Goal: Task Accomplishment & Management: Manage account settings

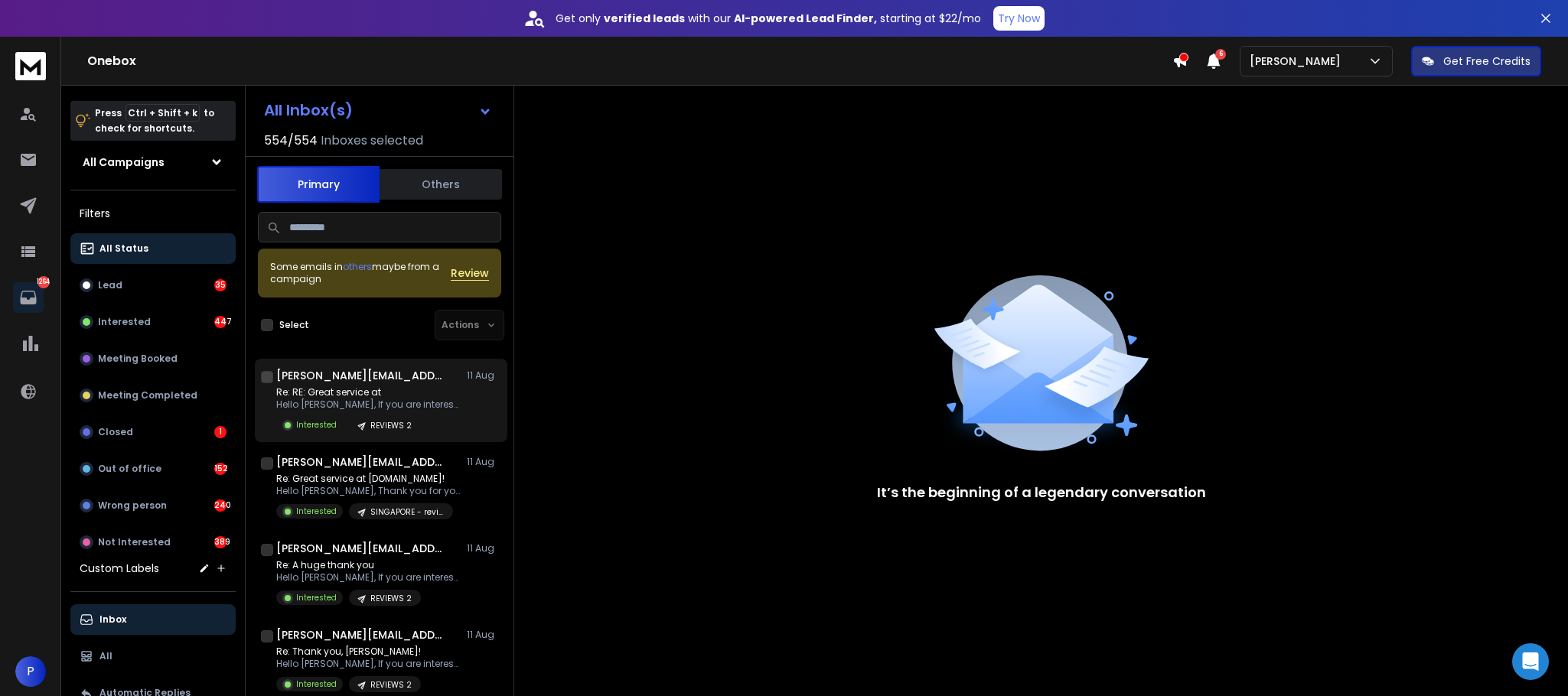
click at [460, 393] on div "Re: RE: Great service at Hello Teresa, If you are interested, Interested REVIEW…" at bounding box center [389, 409] width 225 height 46
click at [322, 409] on p "Hello [PERSON_NAME], If you are interested," at bounding box center [368, 404] width 183 height 12
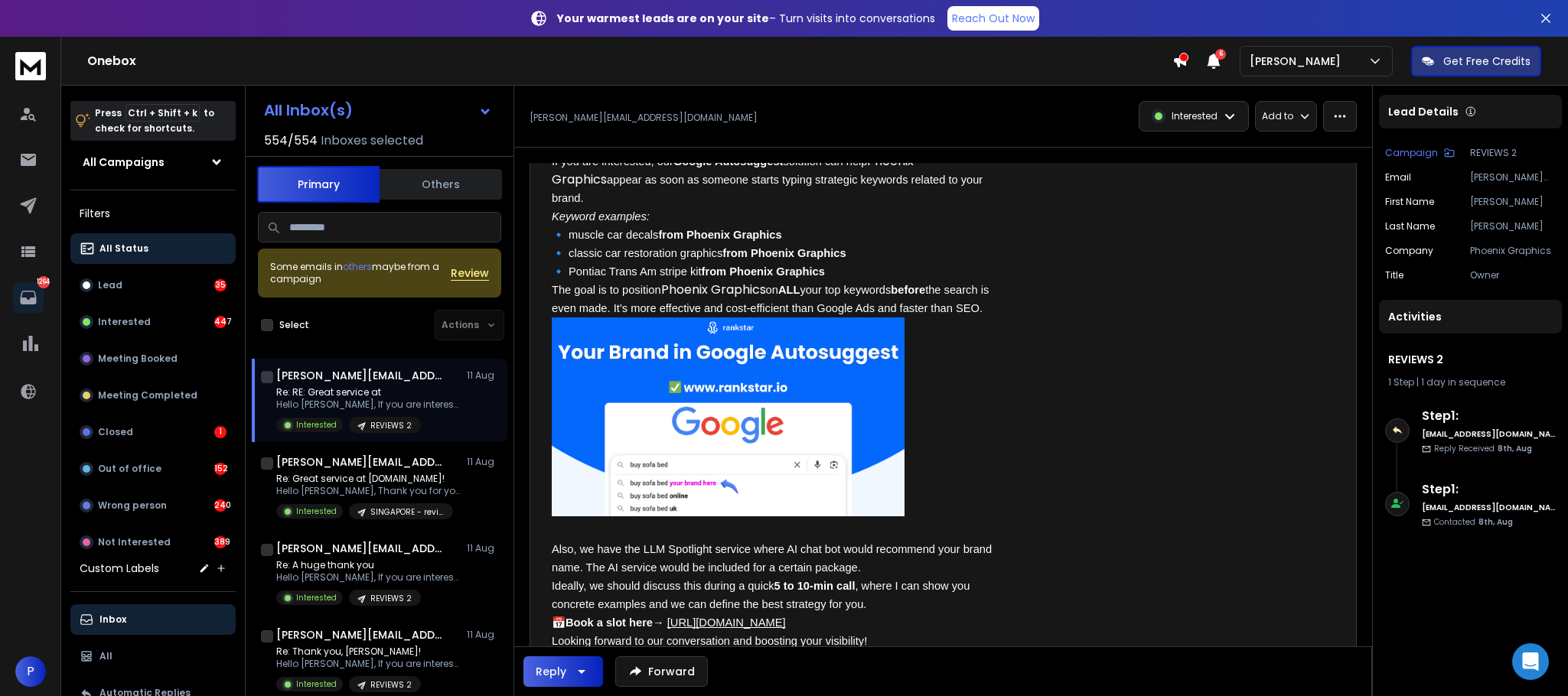
scroll to position [205, 0]
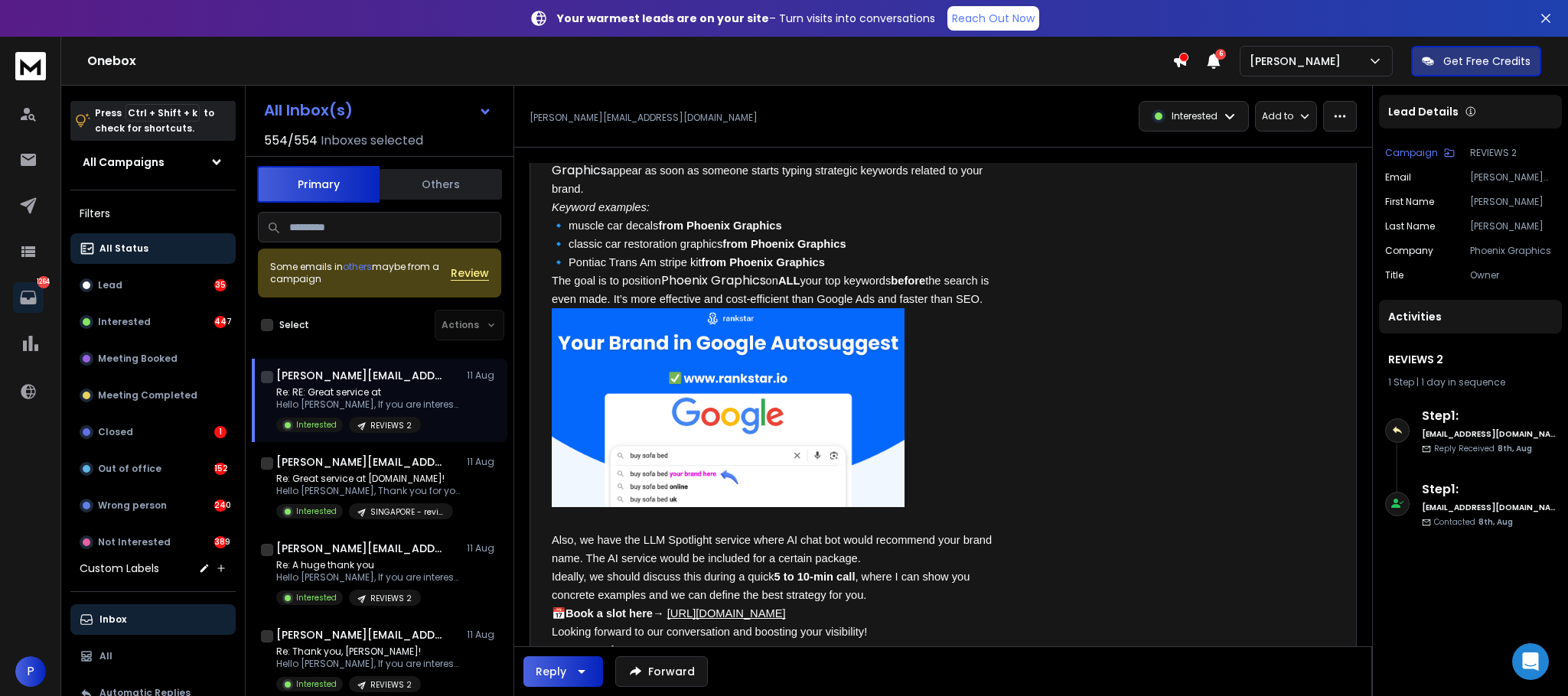
click at [1365, 359] on div "2 days ago Re: RE: Great service at Phoenix Graphics! 11 August 2025 : 10:33 am…" at bounding box center [943, 668] width 858 height 1422
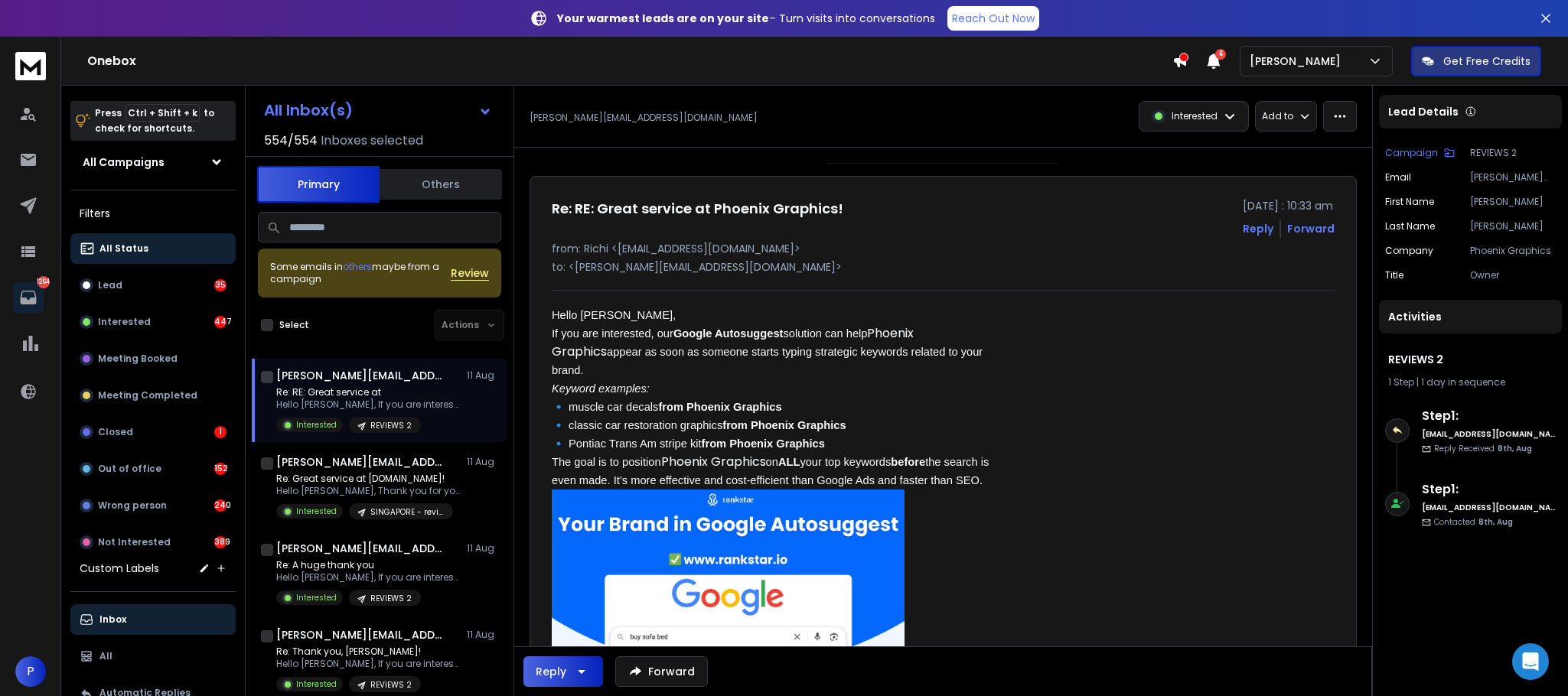
scroll to position [31, 0]
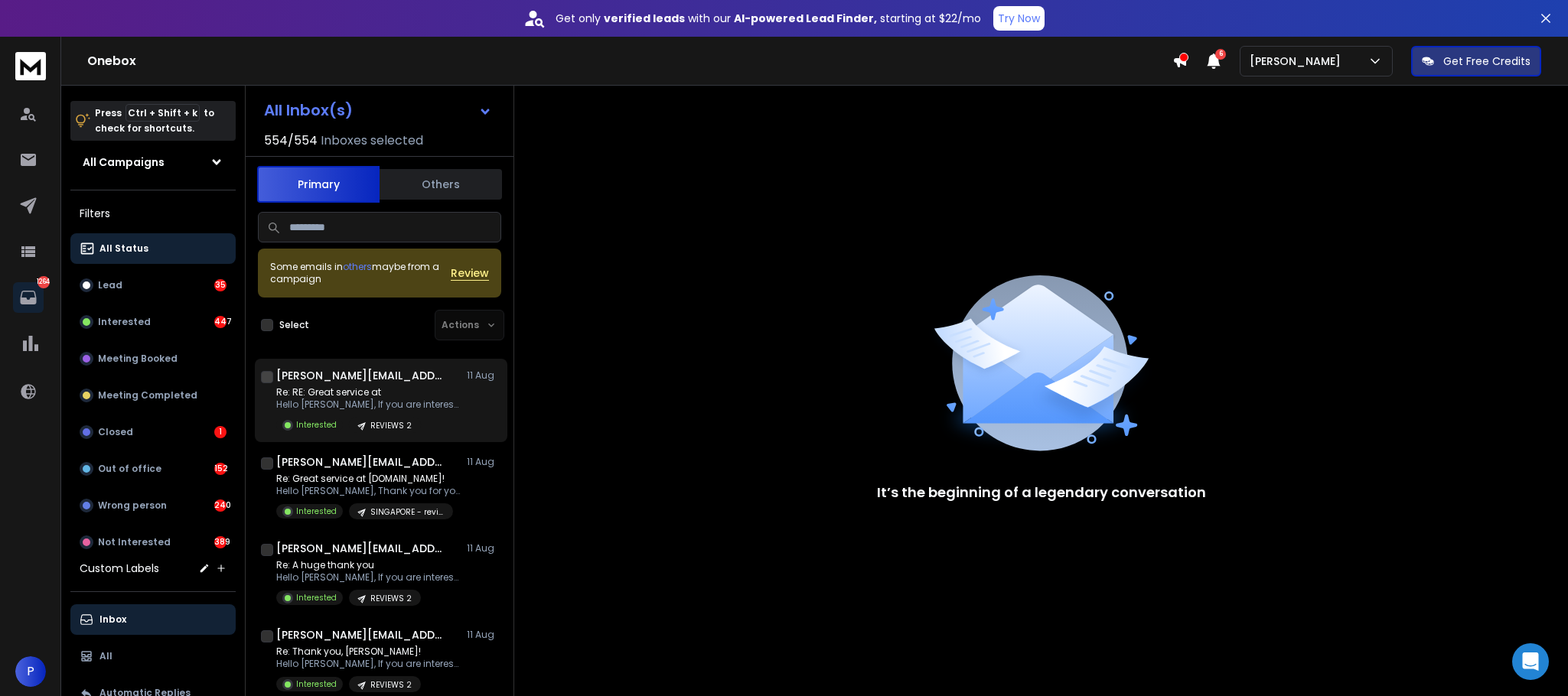
click at [370, 434] on div "teresa@phoenixgraphicsonline.com 11 Aug Re: RE: Great service at Hello Teresa, …" at bounding box center [382, 400] width 253 height 83
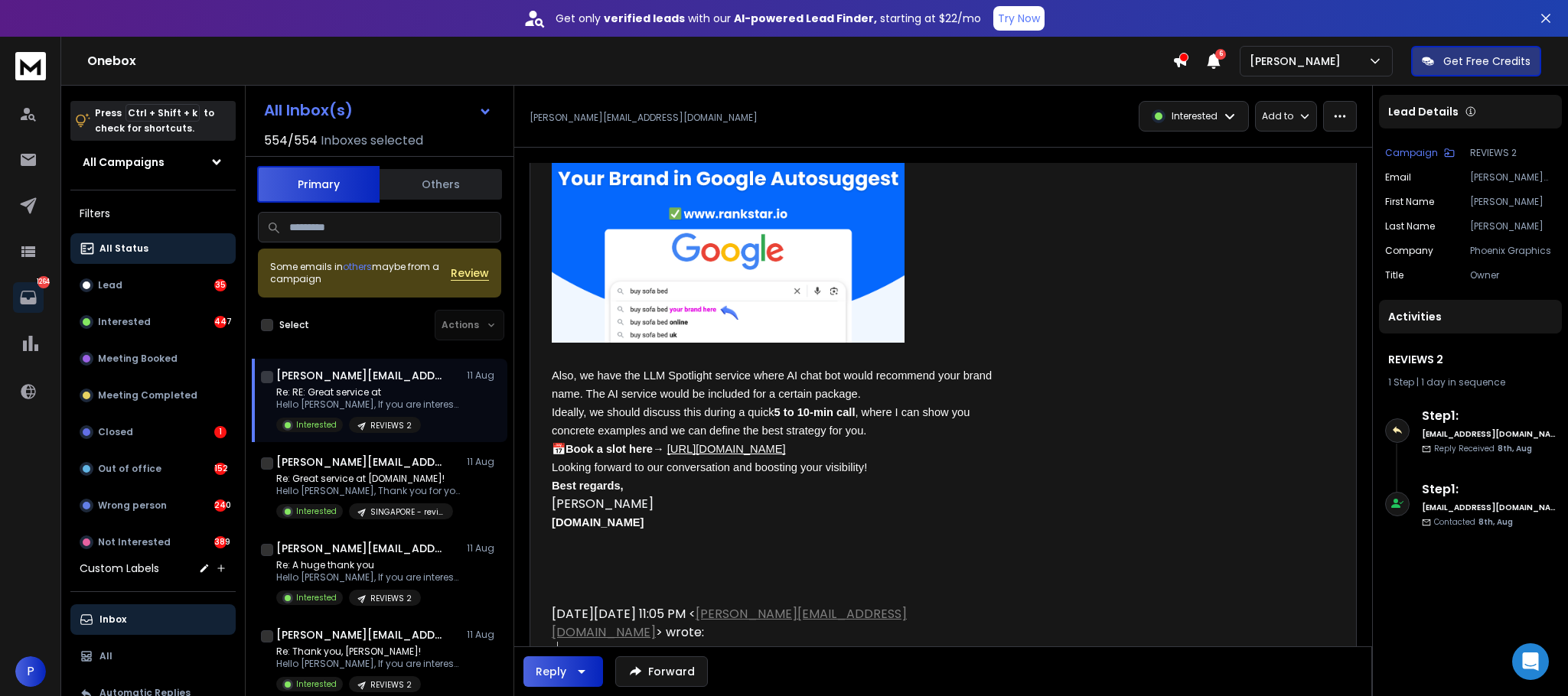
scroll to position [469, 0]
